Goal: Communication & Community: Answer question/provide support

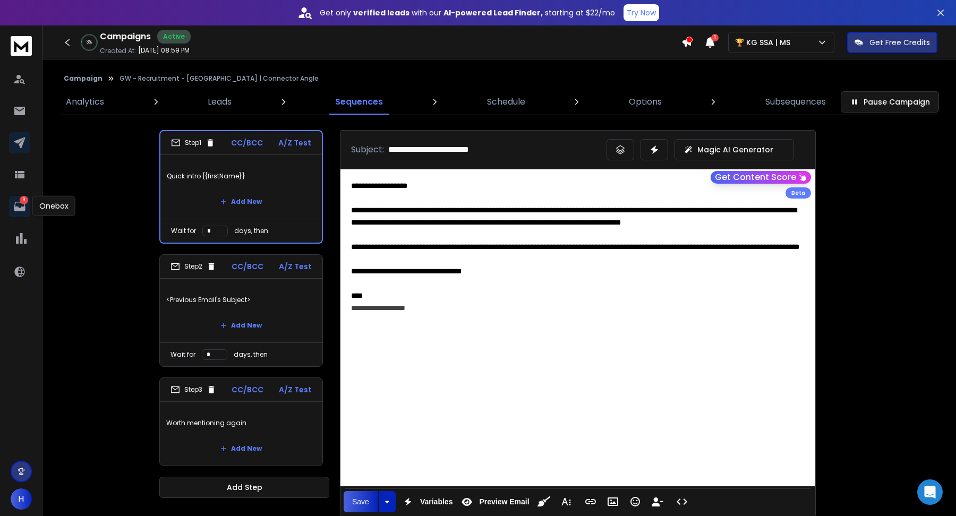
scroll to position [15, 0]
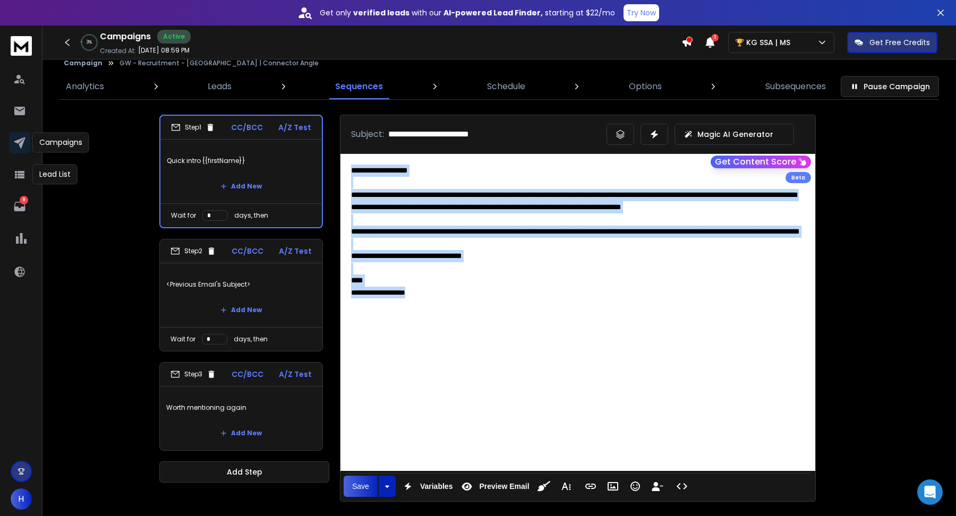
click at [23, 146] on icon at bounding box center [19, 143] width 13 height 13
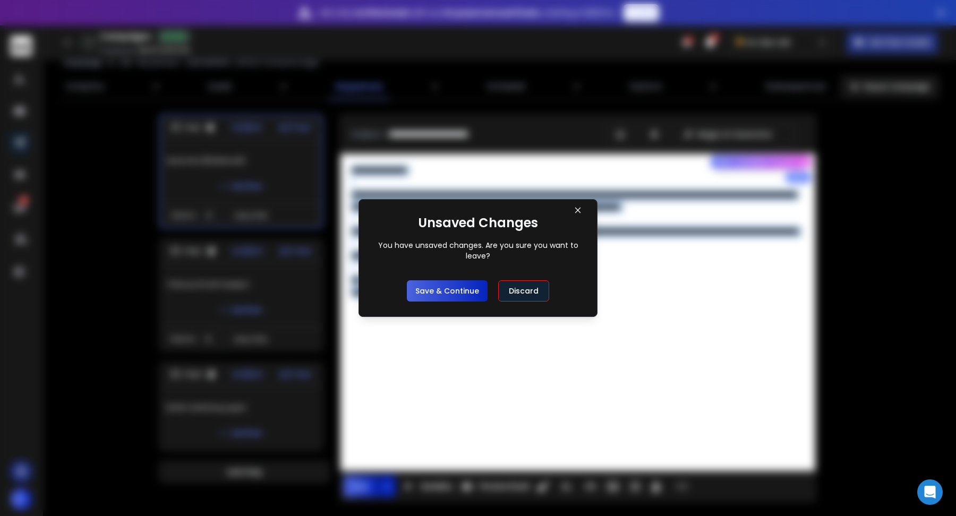
click at [511, 299] on button "Discard" at bounding box center [523, 291] width 51 height 21
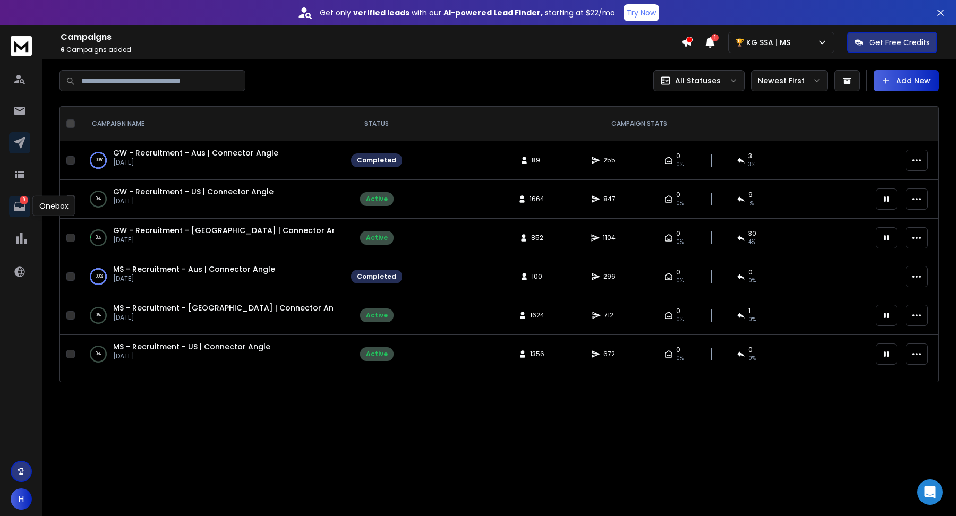
click at [19, 200] on icon at bounding box center [19, 206] width 13 height 13
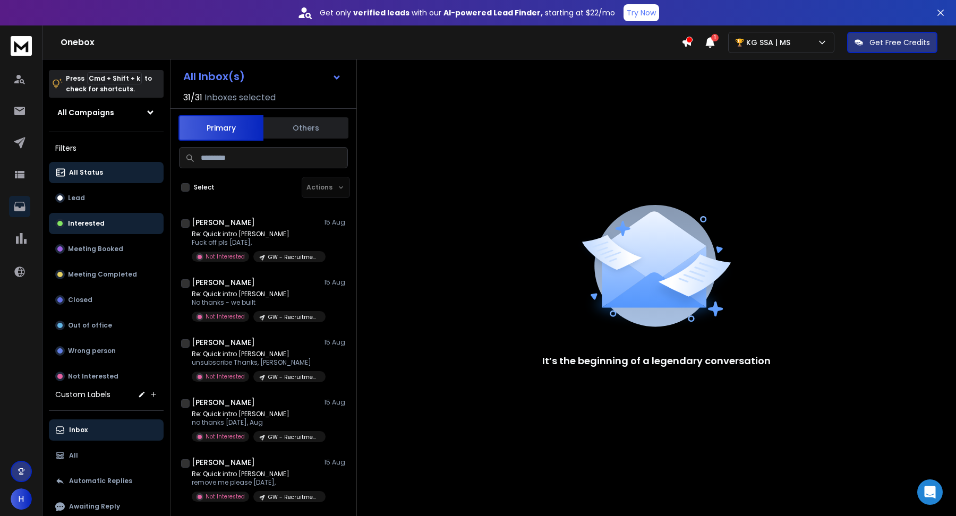
click at [88, 219] on p "Interested" at bounding box center [86, 223] width 37 height 9
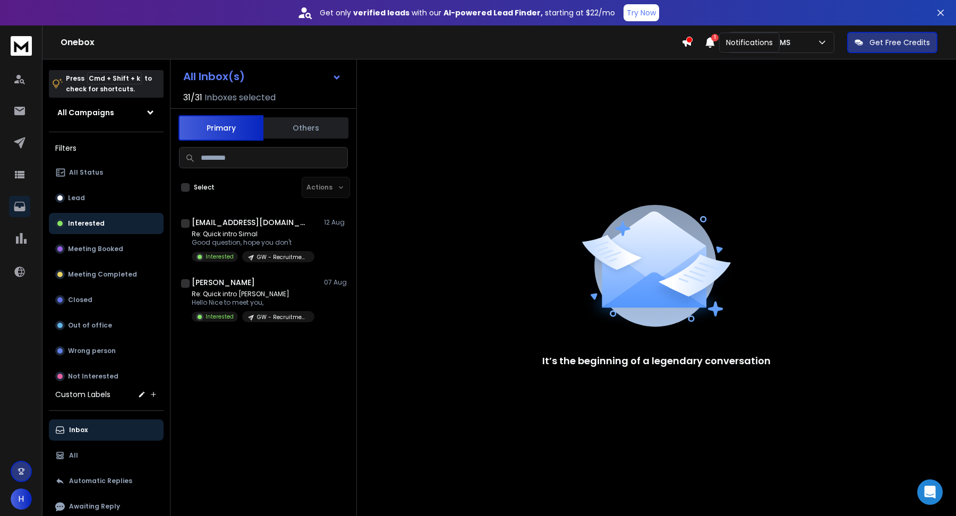
click at [766, 44] on div "Notifications" at bounding box center [749, 42] width 61 height 20
click at [811, 44] on div "🏆 KG SSA | MS" at bounding box center [781, 42] width 92 height 11
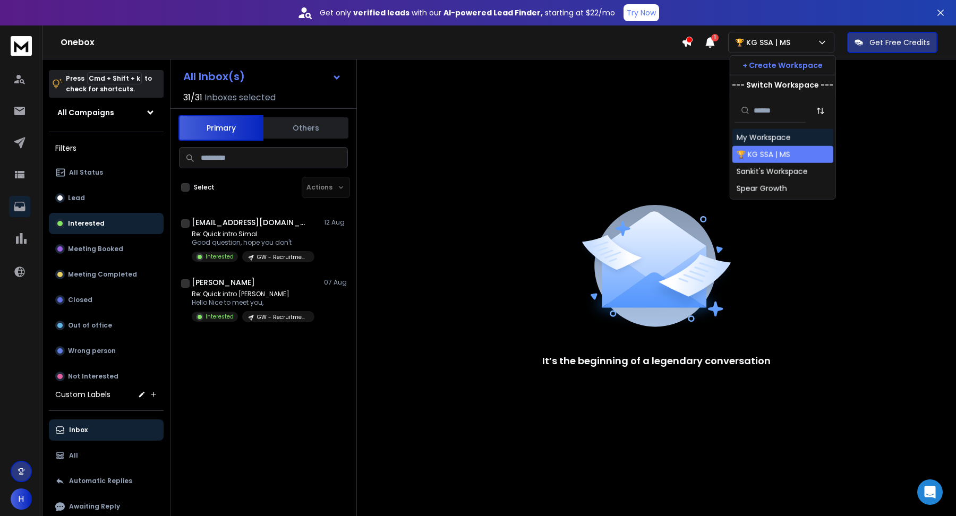
click at [755, 143] on div "My Workspace" at bounding box center [783, 137] width 101 height 17
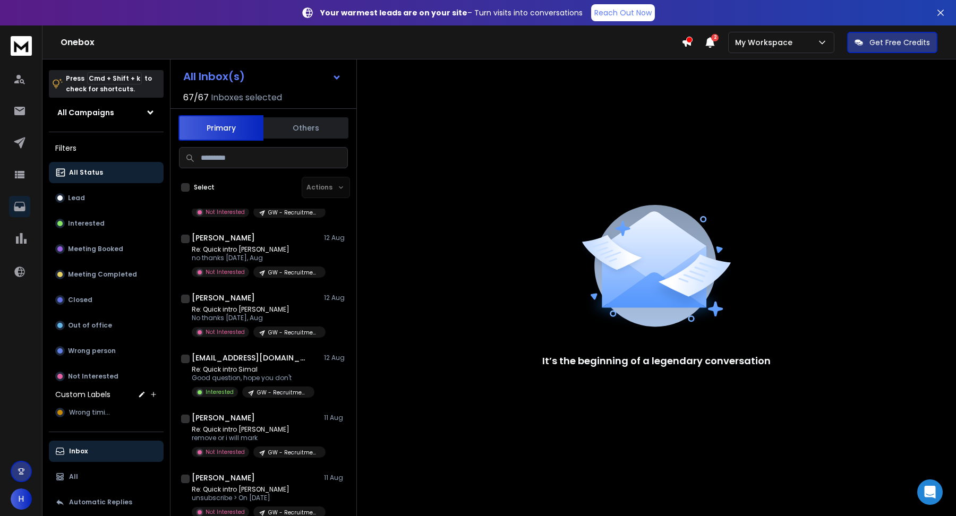
scroll to position [891, 0]
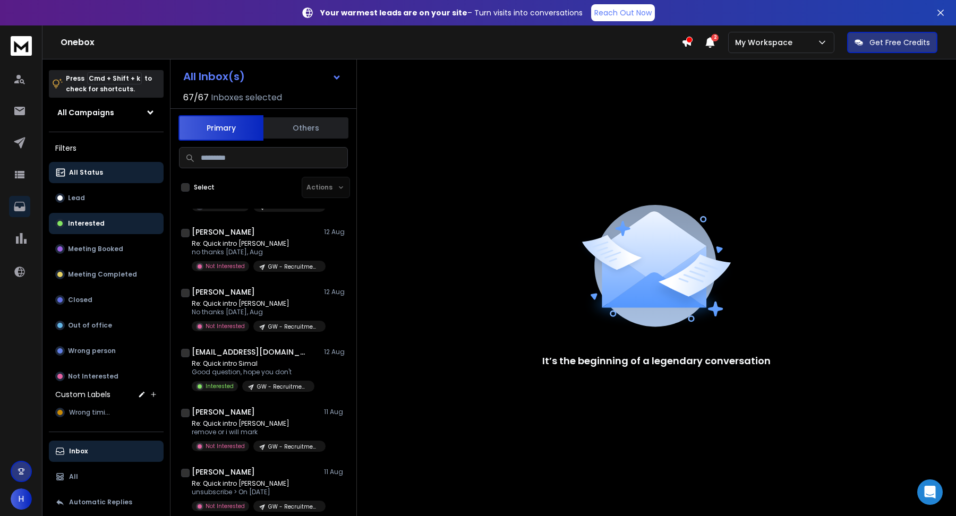
click at [102, 219] on button "Interested" at bounding box center [106, 223] width 115 height 21
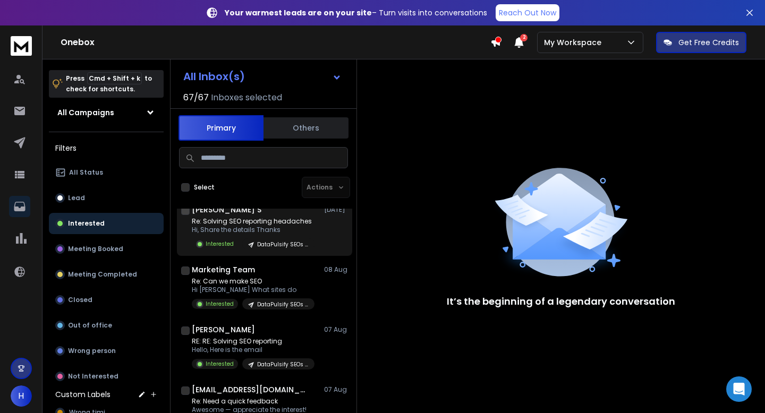
scroll to position [74, 0]
click at [269, 239] on div "DataPulsify SEOs - [GEOGRAPHIC_DATA]" at bounding box center [278, 242] width 72 height 11
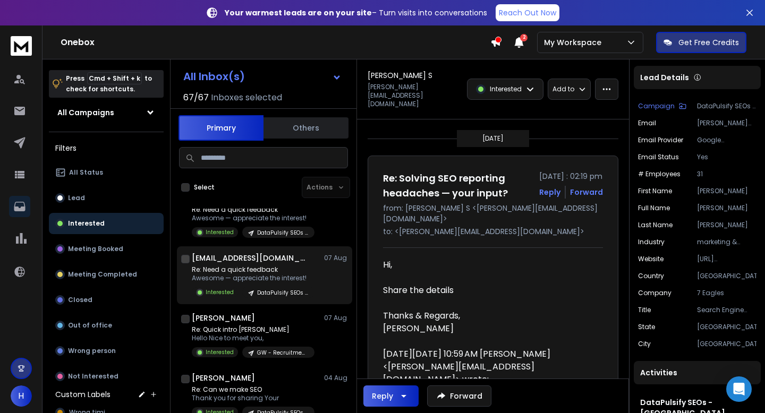
scroll to position [265, 0]
click at [285, 276] on p "Awesome — appreciate the interest!" at bounding box center [253, 278] width 123 height 9
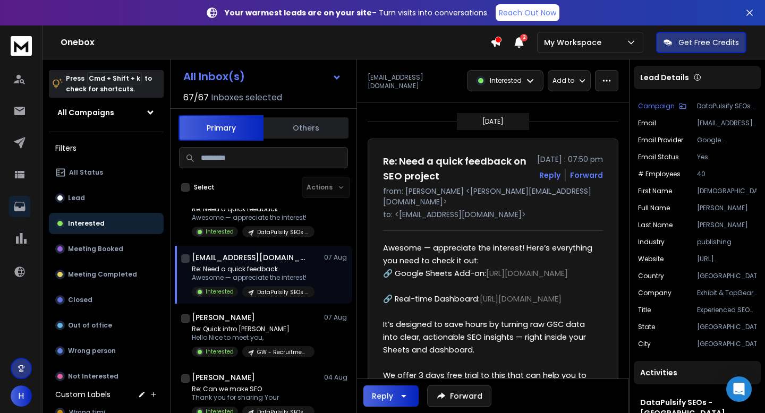
drag, startPoint x: 697, startPoint y: 260, endPoint x: 397, endPoint y: 264, distance: 299.7
copy span "https://workspace.google.com/marketplace/app/datapulsify/122846135742"
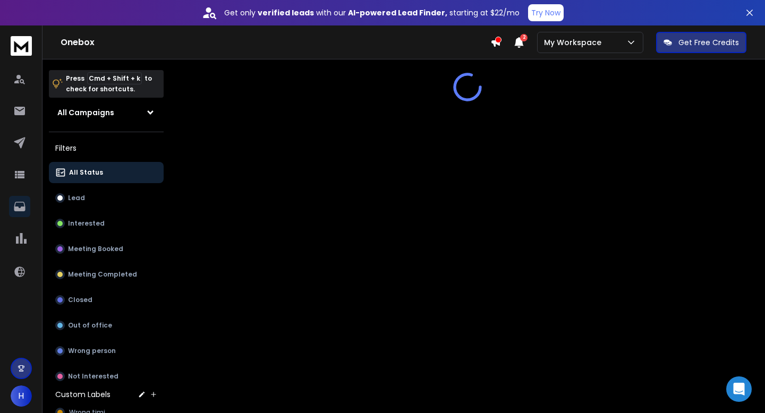
click at [512, 49] on div "2 My Workspace Get Free Credits" at bounding box center [618, 42] width 256 height 21
click at [521, 45] on icon at bounding box center [519, 42] width 10 height 11
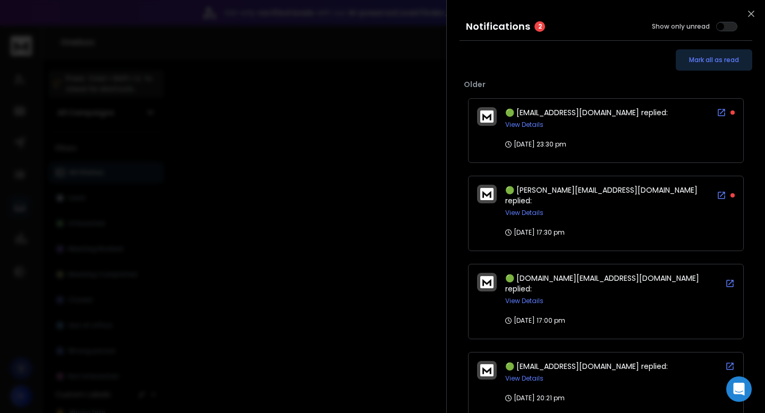
click at [697, 57] on span "Mark all as read" at bounding box center [714, 60] width 50 height 9
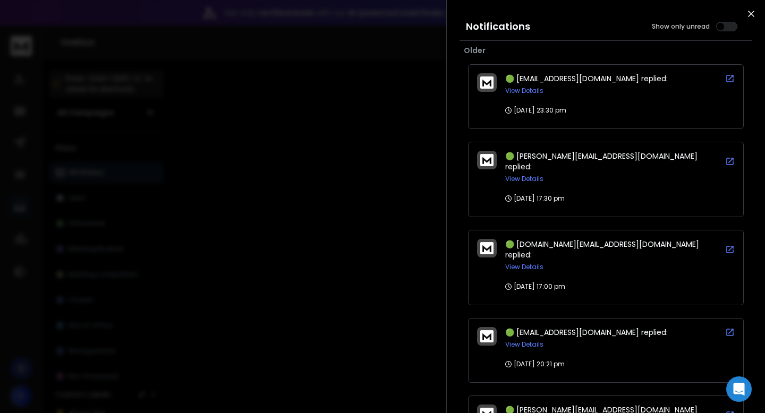
click at [749, 14] on icon "button" at bounding box center [751, 13] width 5 height 5
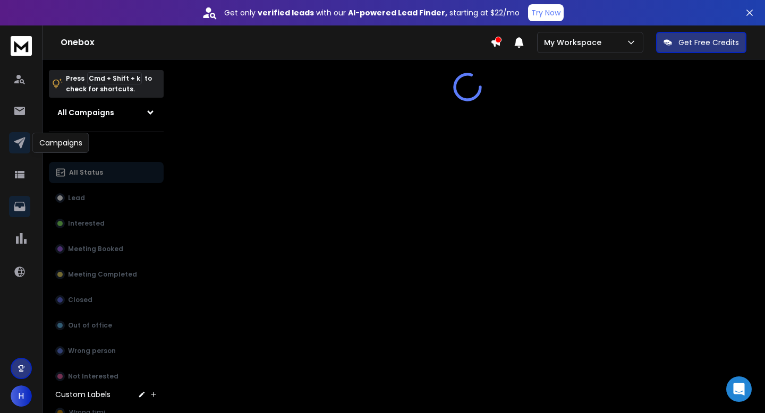
click at [18, 142] on icon at bounding box center [19, 142] width 11 height 11
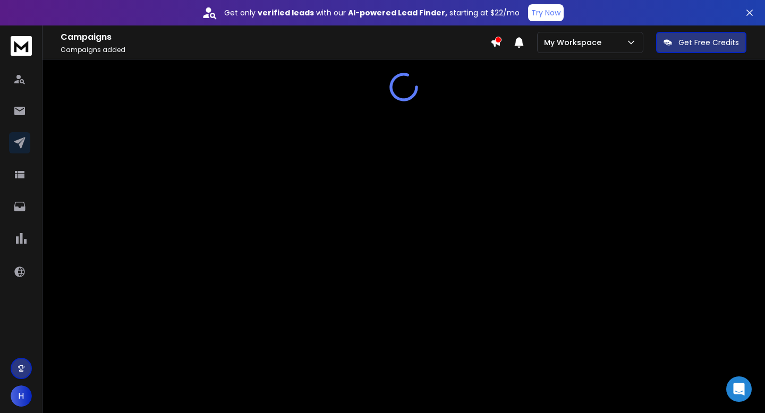
click at [748, 11] on icon at bounding box center [749, 13] width 6 height 6
